Goal: Task Accomplishment & Management: Manage account settings

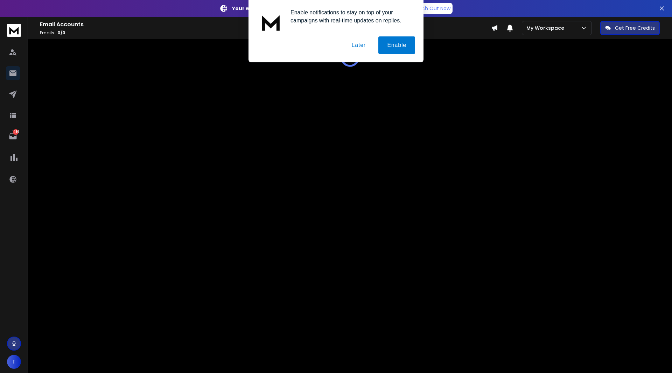
click at [360, 45] on button "Later" at bounding box center [359, 45] width 32 height 18
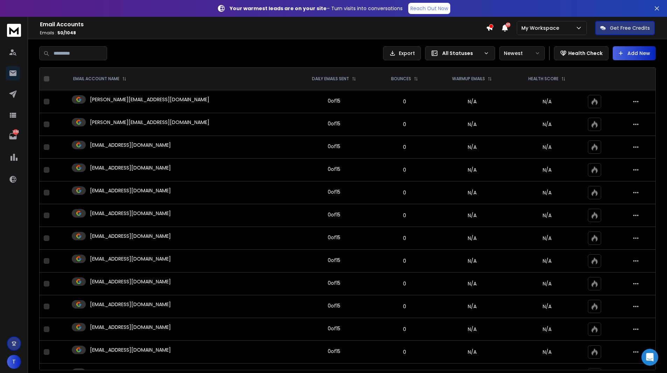
click at [630, 55] on button "Add New" at bounding box center [634, 53] width 43 height 14
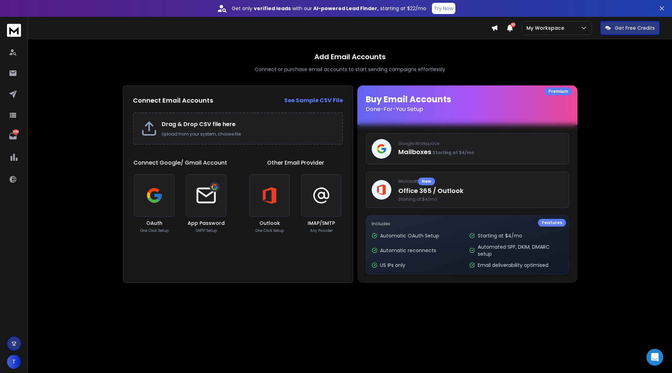
click at [159, 202] on icon at bounding box center [155, 195] width 18 height 21
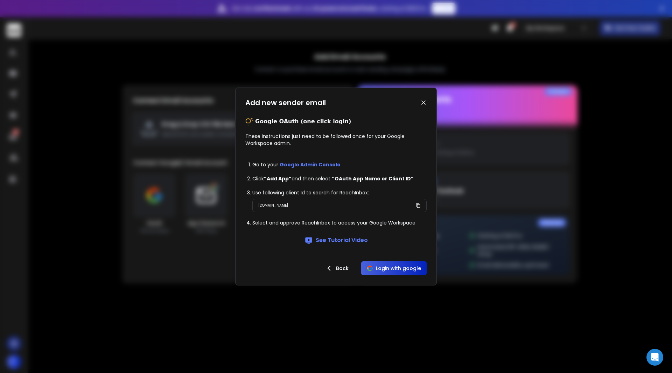
click at [378, 268] on button "Login with google" at bounding box center [393, 268] width 65 height 14
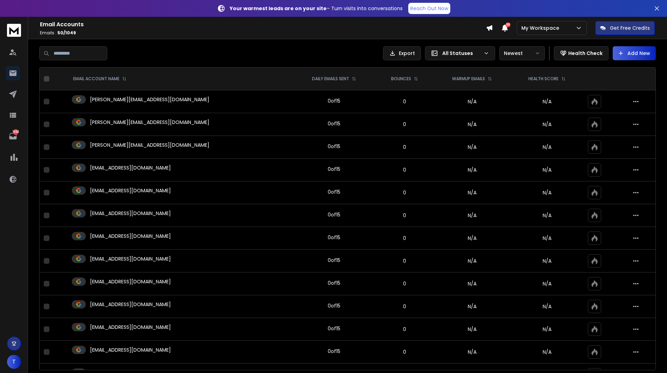
click at [625, 50] on button "Add New" at bounding box center [634, 53] width 43 height 14
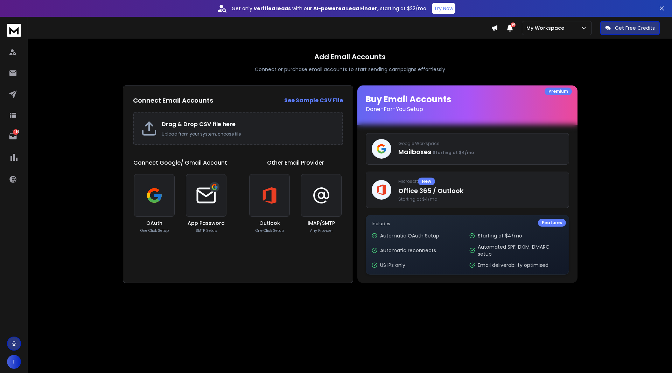
click at [149, 204] on icon at bounding box center [155, 195] width 18 height 21
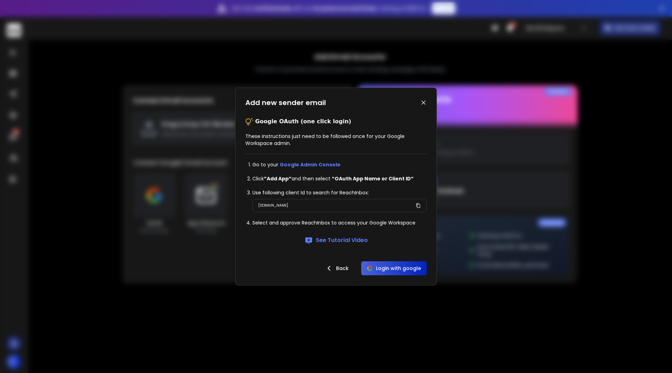
click at [382, 265] on button "Login with google" at bounding box center [393, 268] width 65 height 14
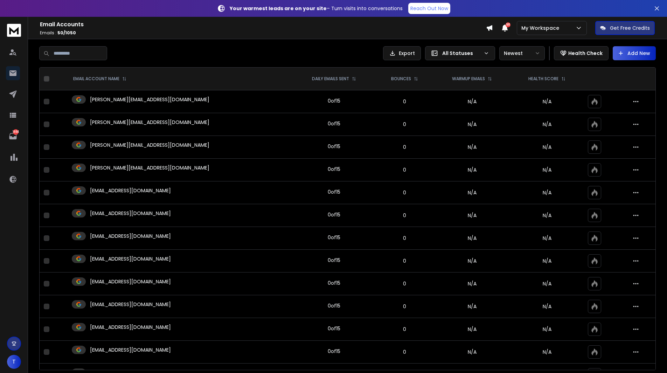
click at [644, 49] on button "Add New" at bounding box center [634, 53] width 43 height 14
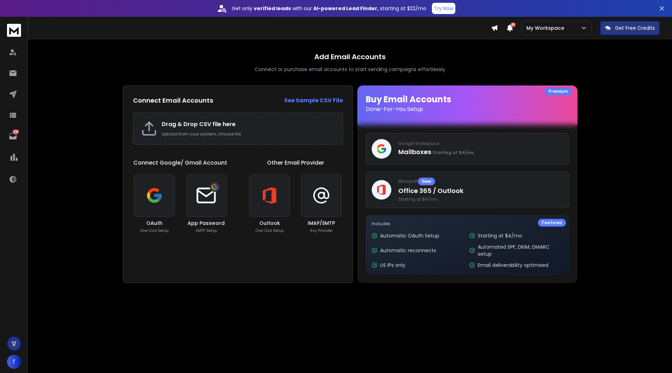
click at [169, 201] on div at bounding box center [154, 195] width 41 height 43
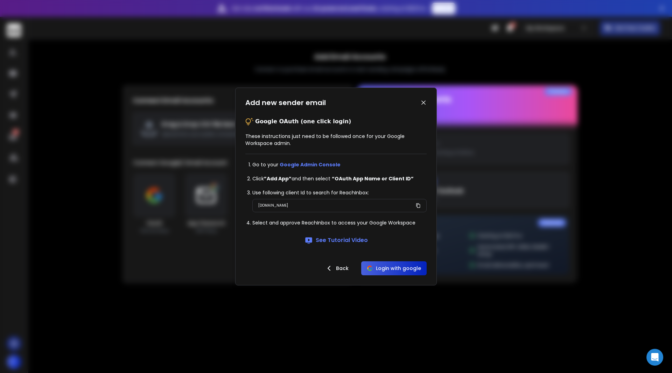
click at [390, 265] on button "Login with google" at bounding box center [393, 268] width 65 height 14
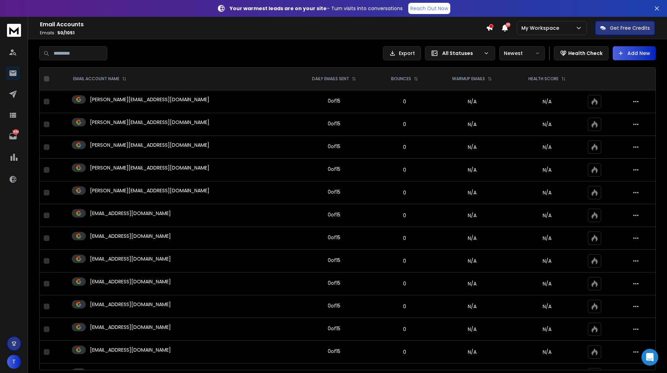
click at [628, 57] on button "Add New" at bounding box center [634, 53] width 43 height 14
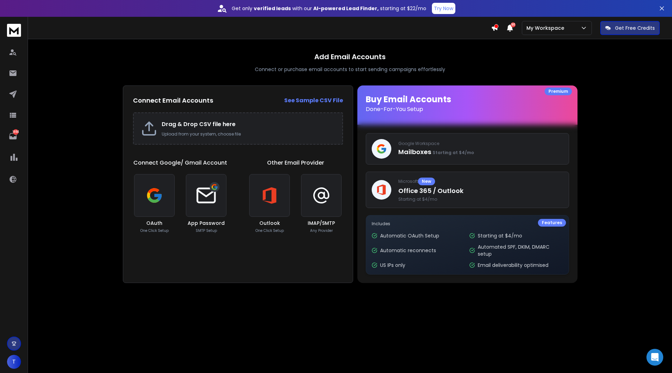
click at [146, 197] on div at bounding box center [154, 195] width 41 height 43
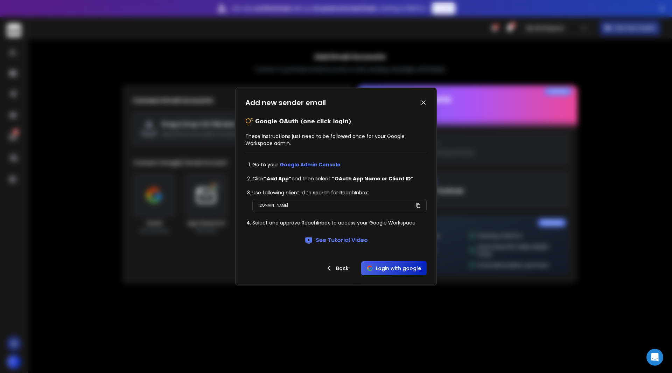
click at [367, 265] on button "Login with google" at bounding box center [393, 268] width 65 height 14
click at [387, 270] on button "Login with google" at bounding box center [393, 268] width 65 height 14
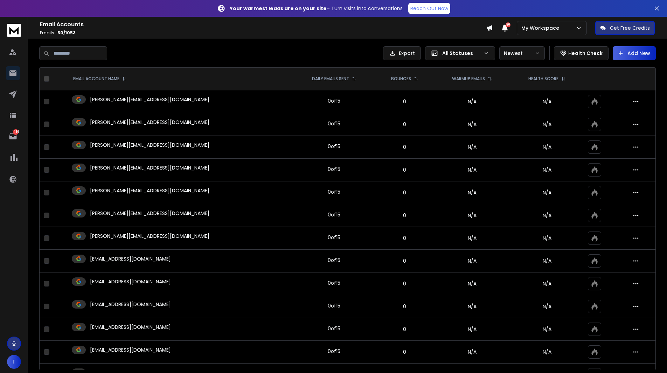
click at [622, 51] on icon at bounding box center [620, 53] width 5 height 5
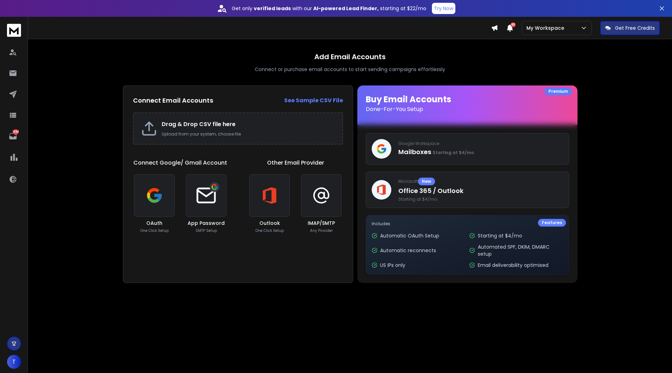
click at [162, 192] on icon at bounding box center [155, 195] width 18 height 21
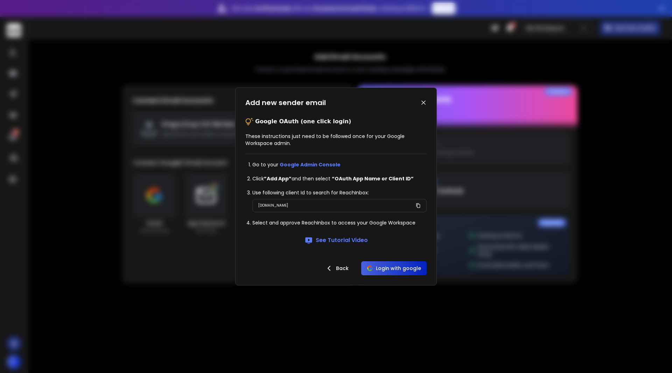
click at [391, 269] on button "Login with google" at bounding box center [393, 268] width 65 height 14
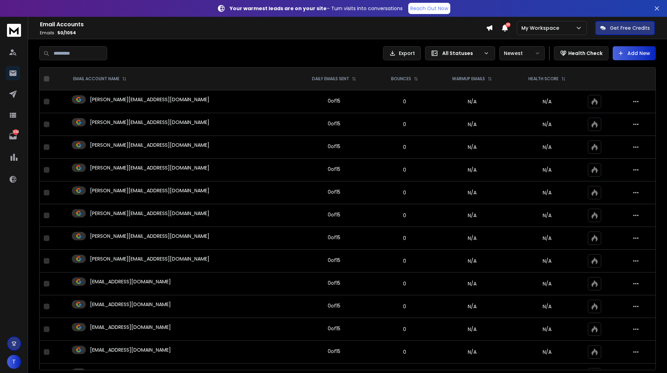
click at [637, 57] on button "Add New" at bounding box center [634, 53] width 43 height 14
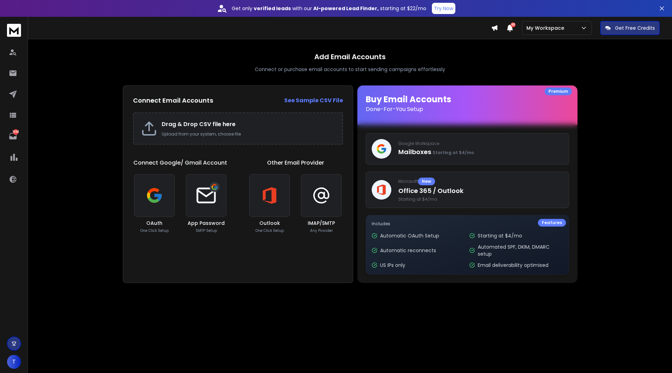
click at [153, 202] on icon at bounding box center [154, 200] width 12 height 6
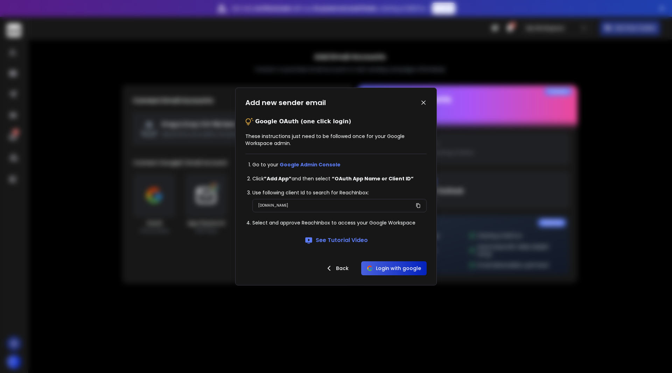
click at [379, 263] on button "Login with google" at bounding box center [393, 268] width 65 height 14
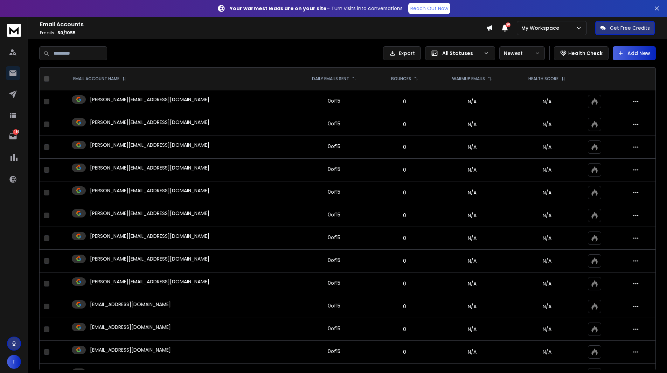
click at [639, 51] on button "Add New" at bounding box center [634, 53] width 43 height 14
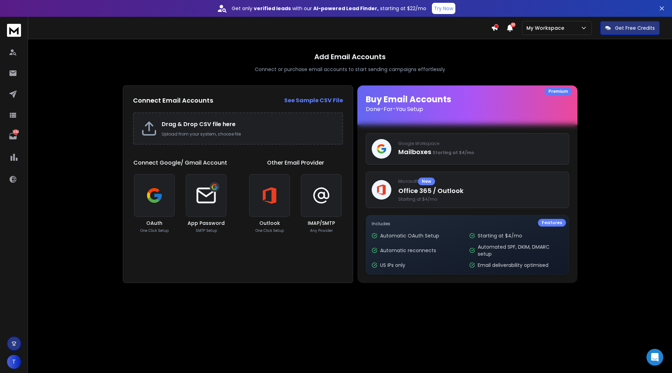
click at [158, 202] on icon at bounding box center [154, 200] width 12 height 6
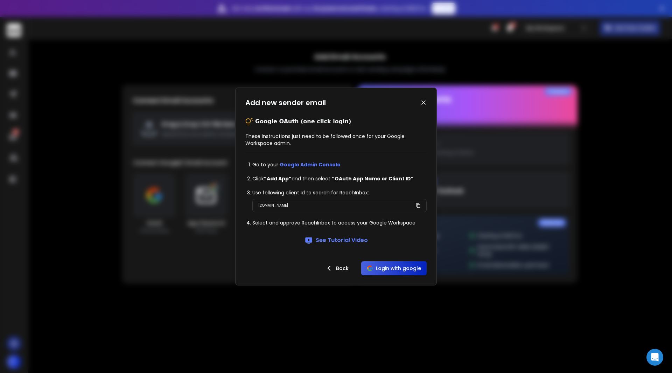
click at [405, 269] on button "Login with google" at bounding box center [393, 268] width 65 height 14
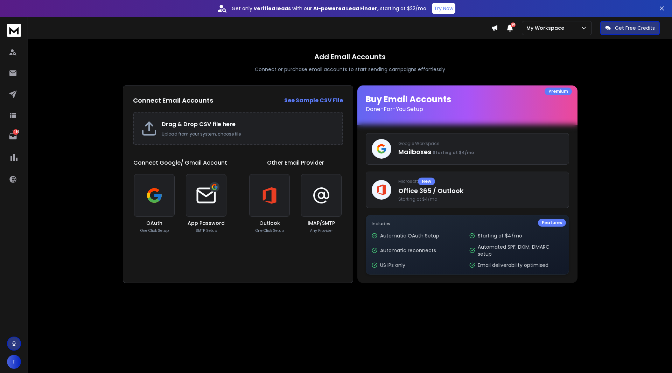
click at [150, 211] on div at bounding box center [154, 195] width 41 height 43
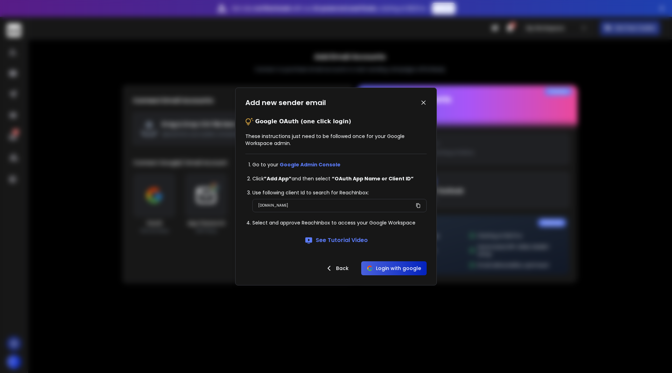
click at [367, 267] on button "Login with google" at bounding box center [393, 268] width 65 height 14
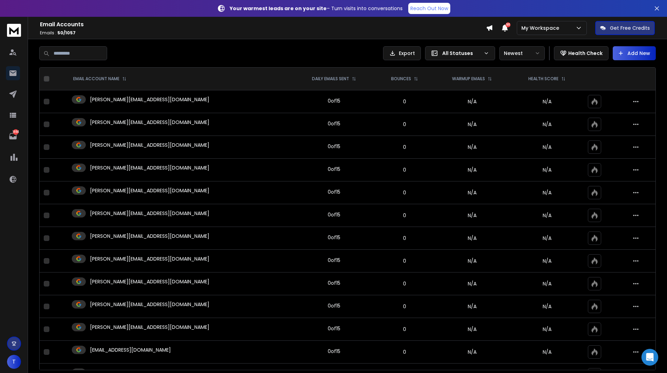
click at [624, 57] on button "Add New" at bounding box center [634, 53] width 43 height 14
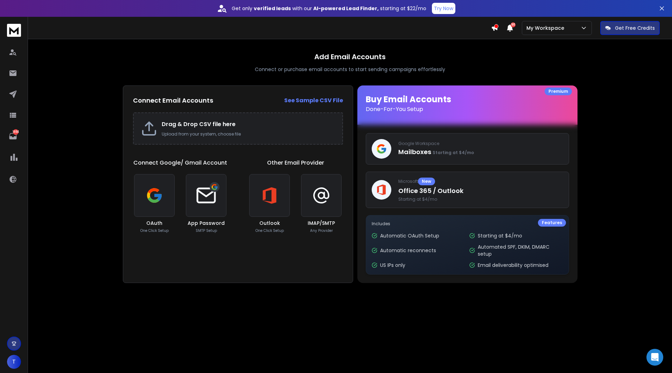
click at [158, 203] on icon at bounding box center [155, 195] width 18 height 21
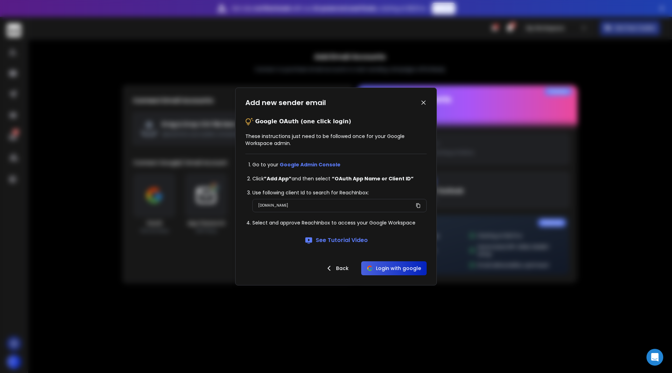
click at [407, 273] on button "Login with google" at bounding box center [393, 268] width 65 height 14
